Goal: Task Accomplishment & Management: Manage account settings

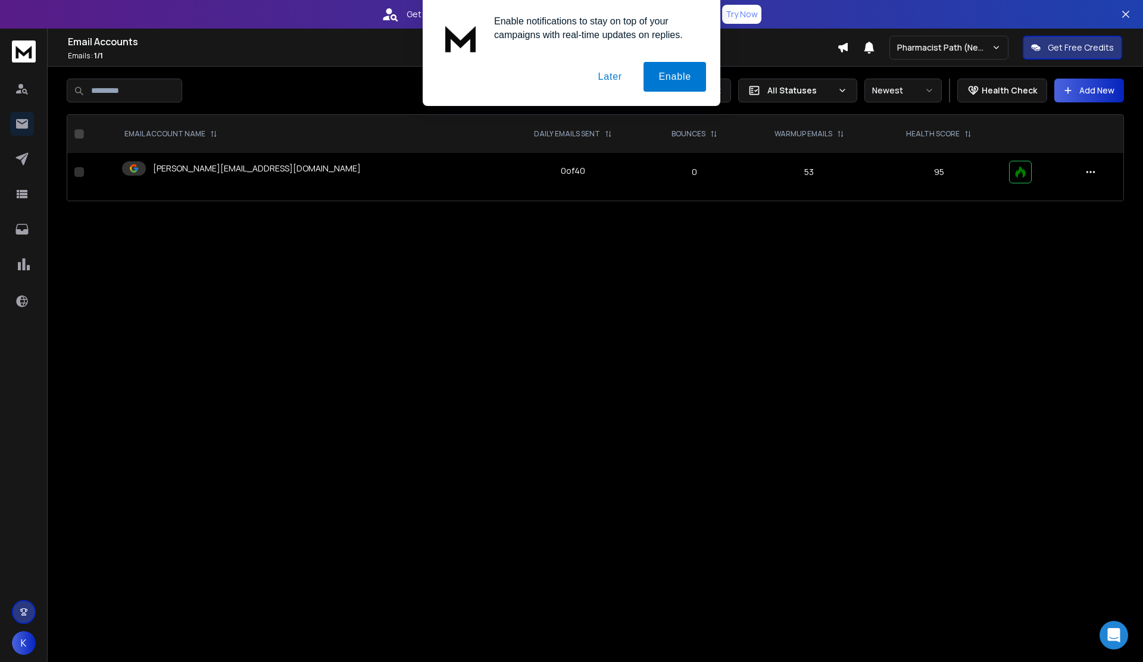
click at [616, 77] on button "Later" at bounding box center [610, 77] width 54 height 30
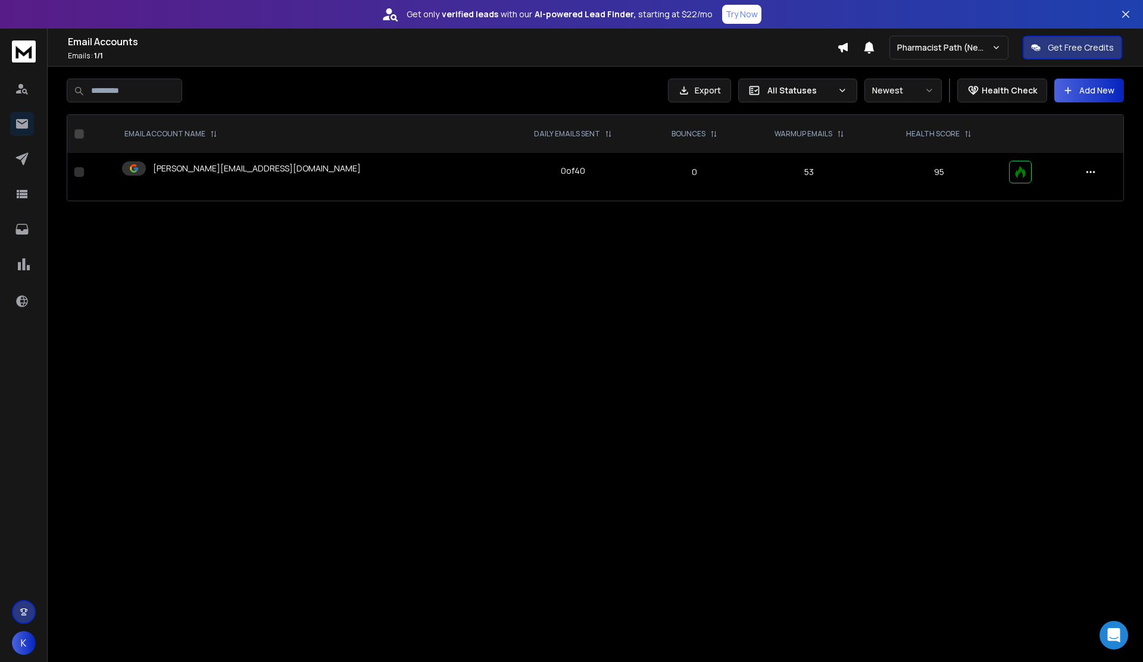
click at [214, 169] on p "[PERSON_NAME][EMAIL_ADDRESS][DOMAIN_NAME]" at bounding box center [257, 169] width 208 height 12
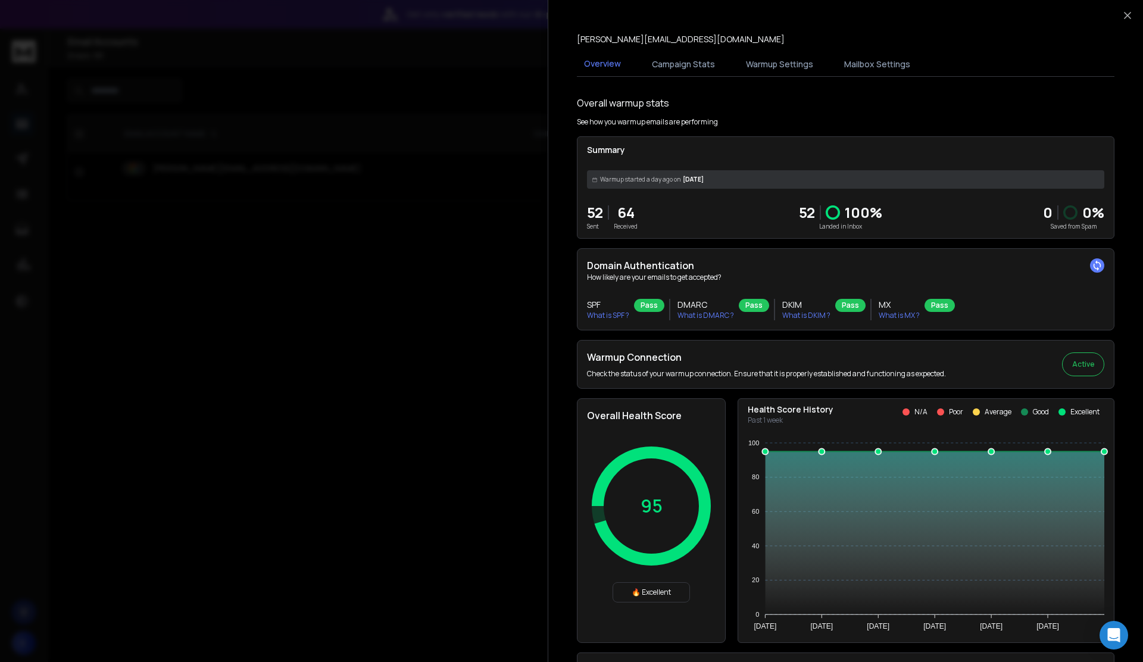
click at [405, 399] on div at bounding box center [571, 331] width 1143 height 662
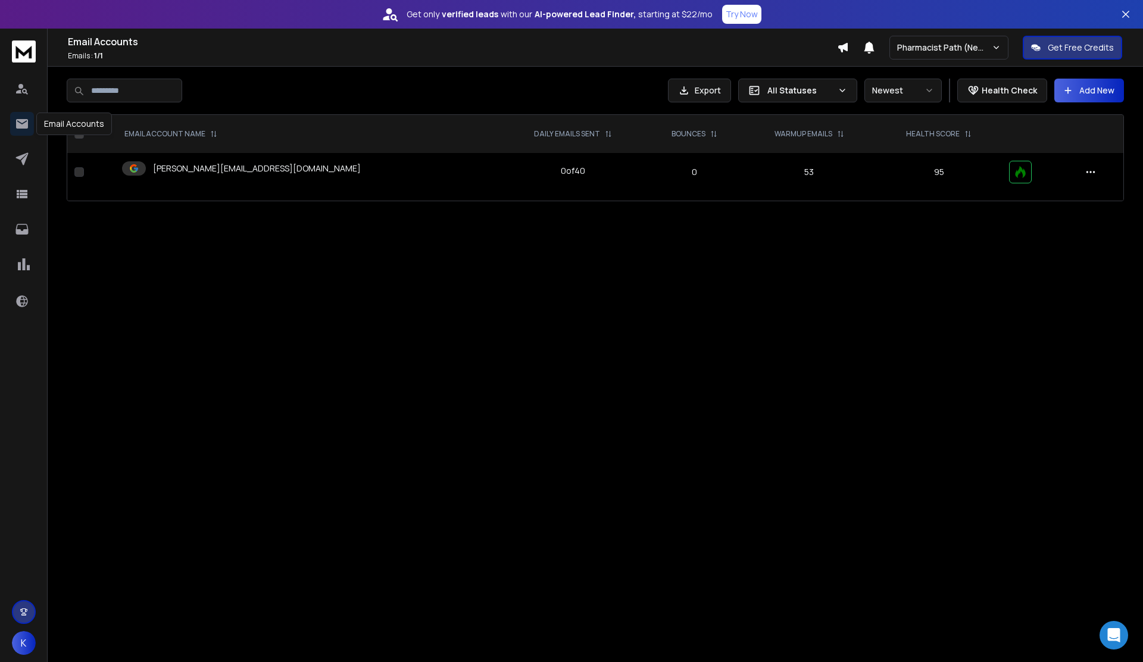
click at [20, 126] on icon at bounding box center [22, 124] width 12 height 10
click at [936, 51] on p "Pharmacist Path (Newsletter)" at bounding box center [944, 48] width 95 height 12
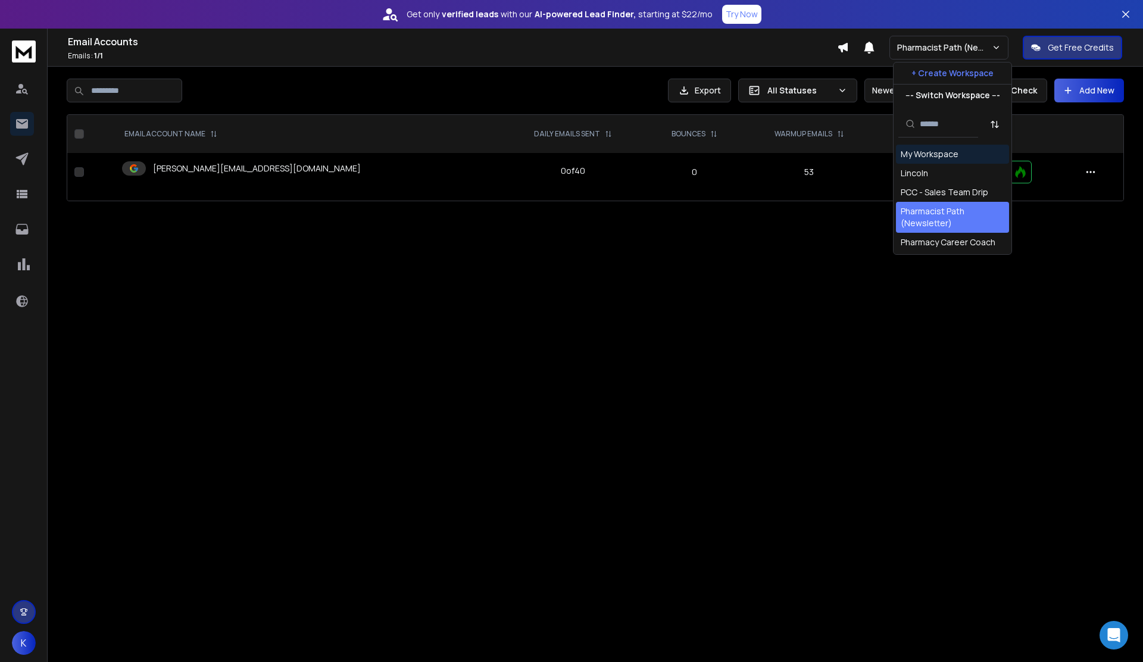
click at [945, 157] on div "My Workspace" at bounding box center [930, 154] width 58 height 12
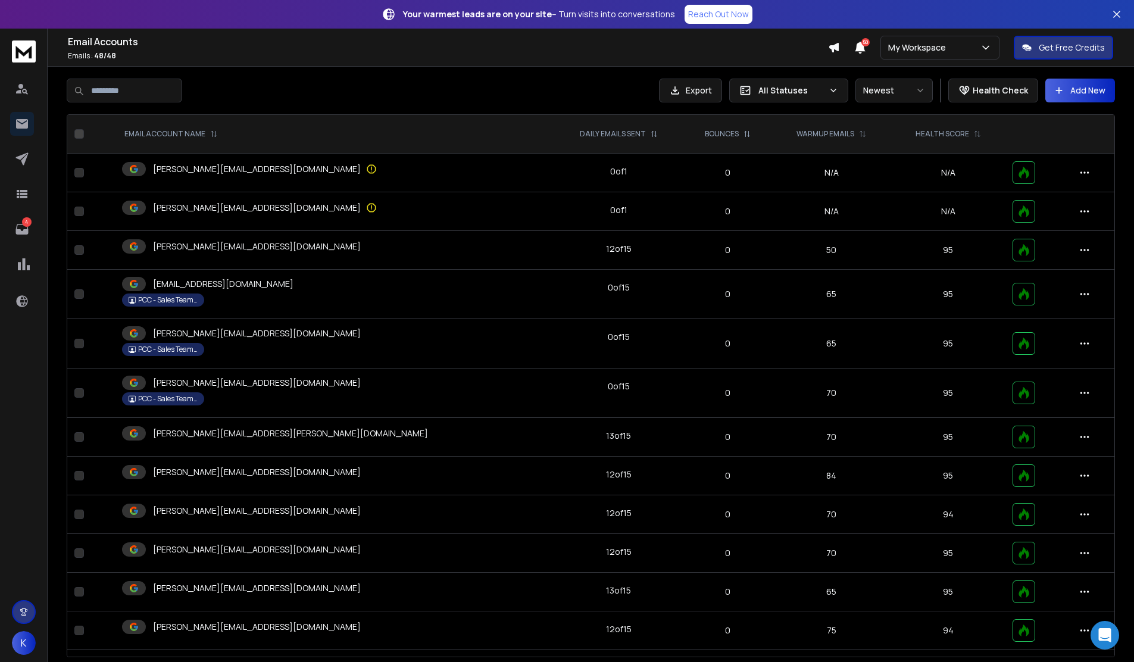
click at [210, 338] on p "[PERSON_NAME][EMAIL_ADDRESS][DOMAIN_NAME]" at bounding box center [257, 333] width 208 height 12
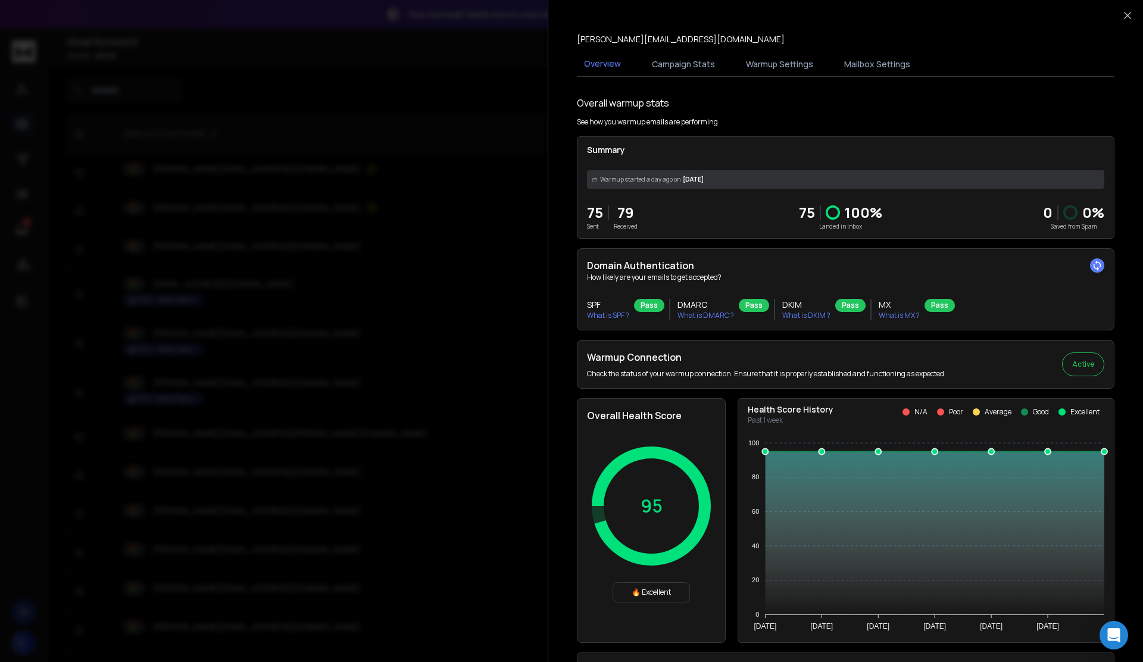
click at [883, 61] on button "Mailbox Settings" at bounding box center [877, 64] width 80 height 26
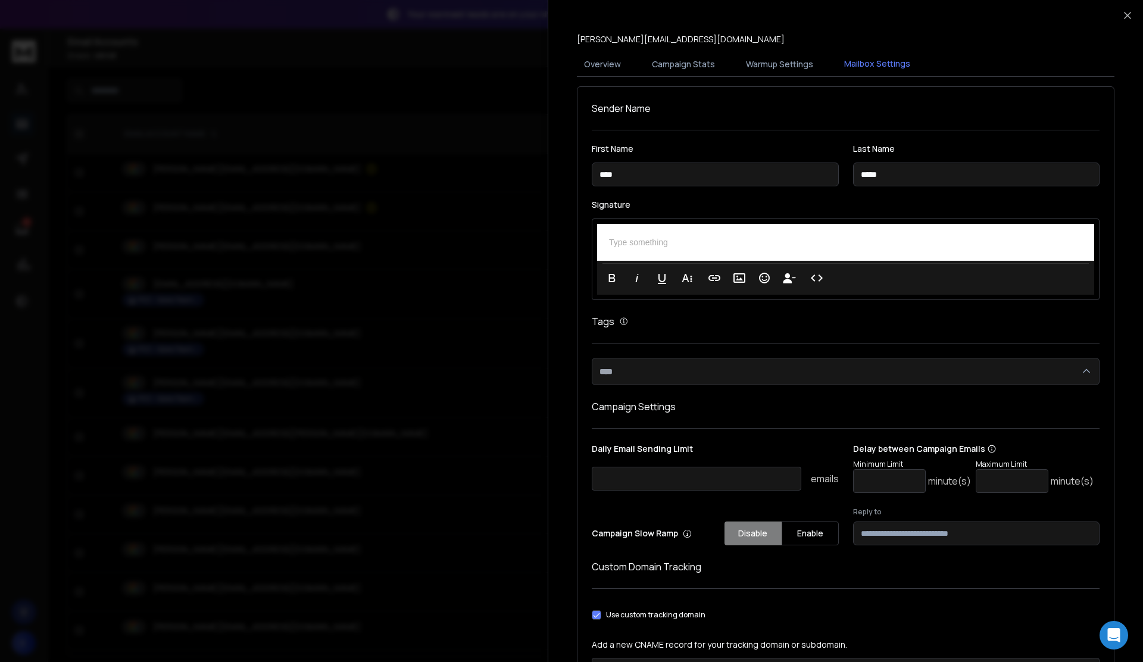
click at [690, 60] on button "Campaign Stats" at bounding box center [683, 64] width 77 height 26
